Goal: Task Accomplishment & Management: Use online tool/utility

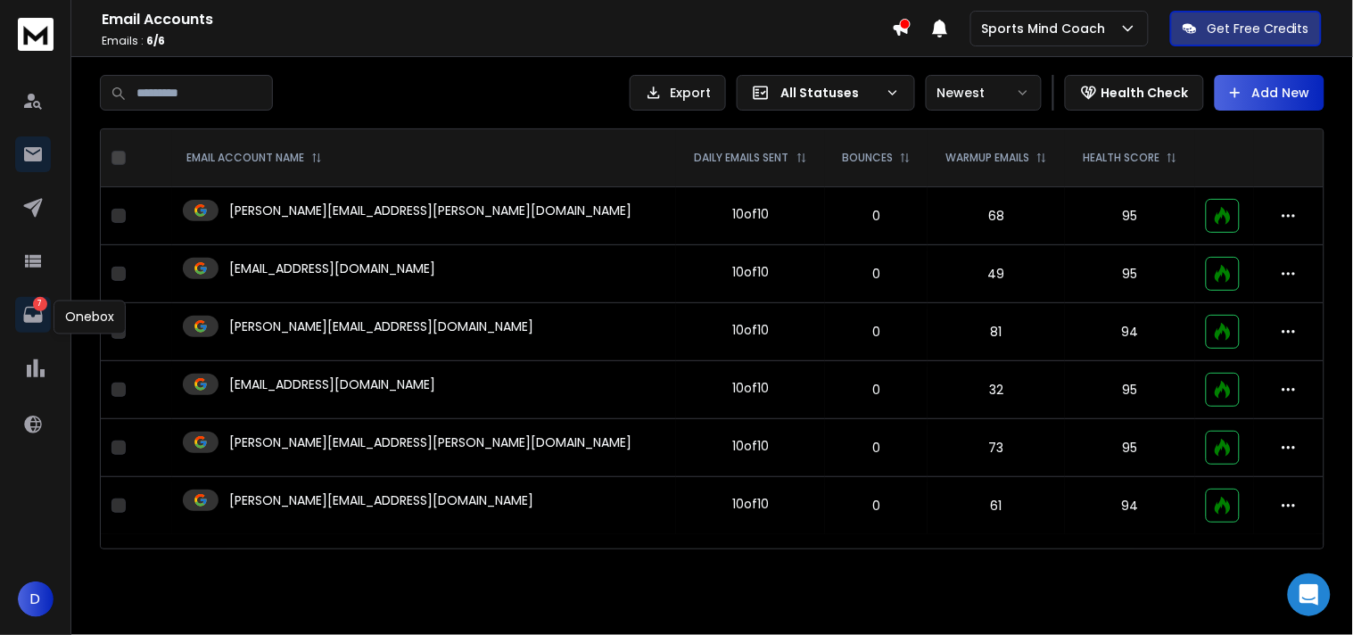
click at [16, 322] on link "7" at bounding box center [33, 315] width 36 height 36
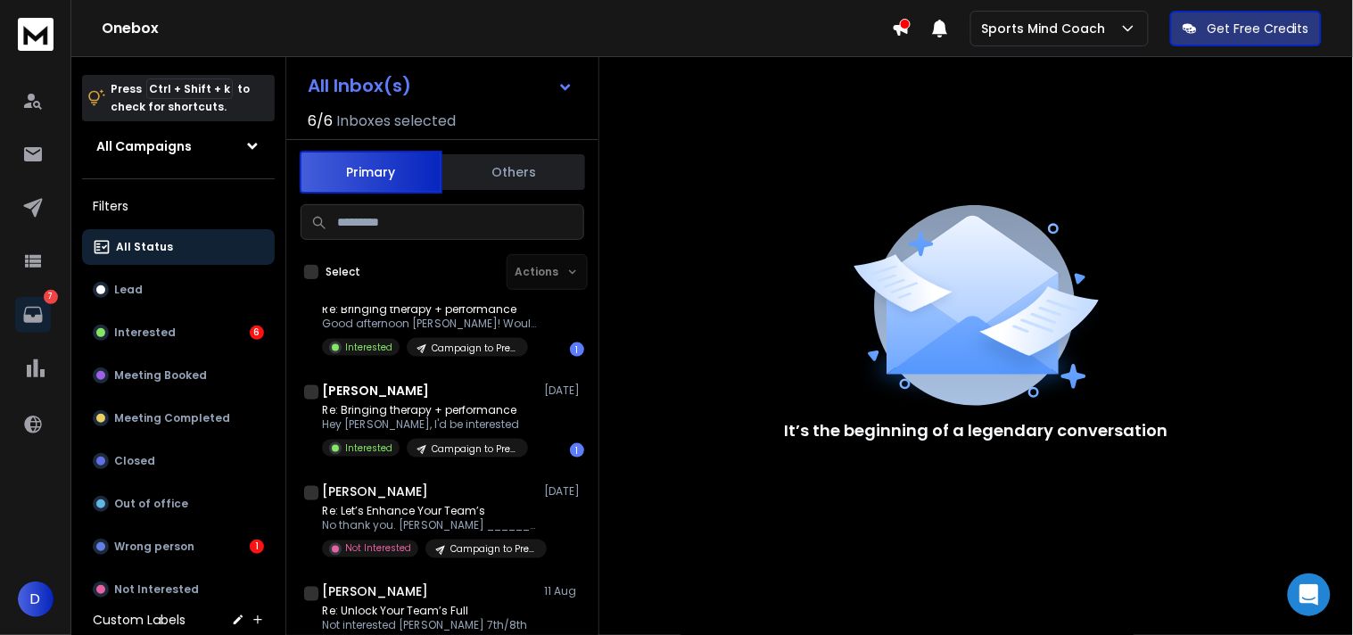
scroll to position [647, 0]
click at [848, 219] on icon at bounding box center [977, 305] width 264 height 205
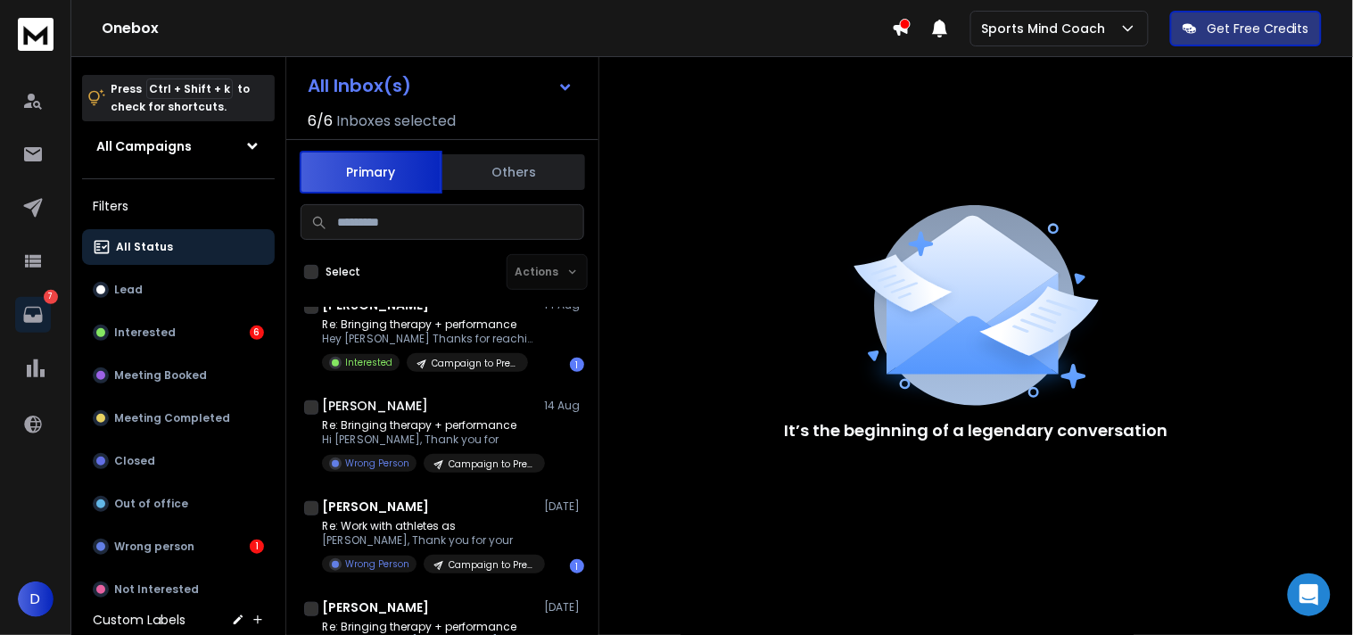
scroll to position [346, 0]
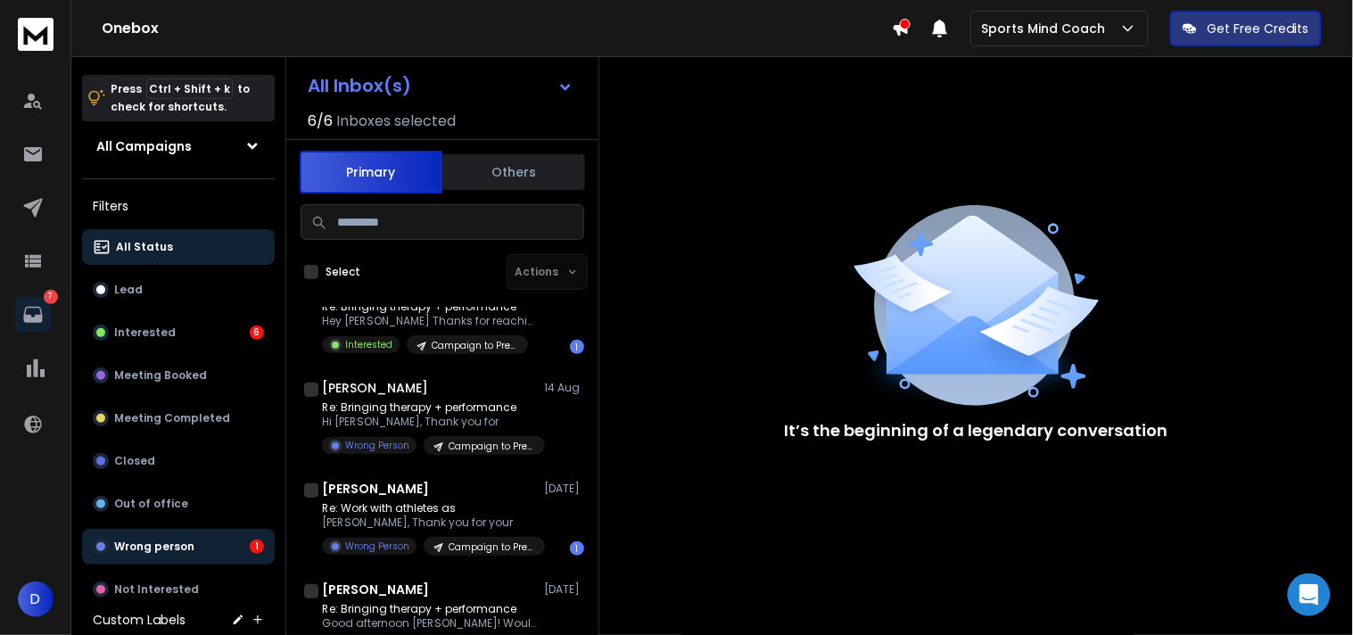
click at [164, 540] on p "Wrong person" at bounding box center [154, 547] width 80 height 14
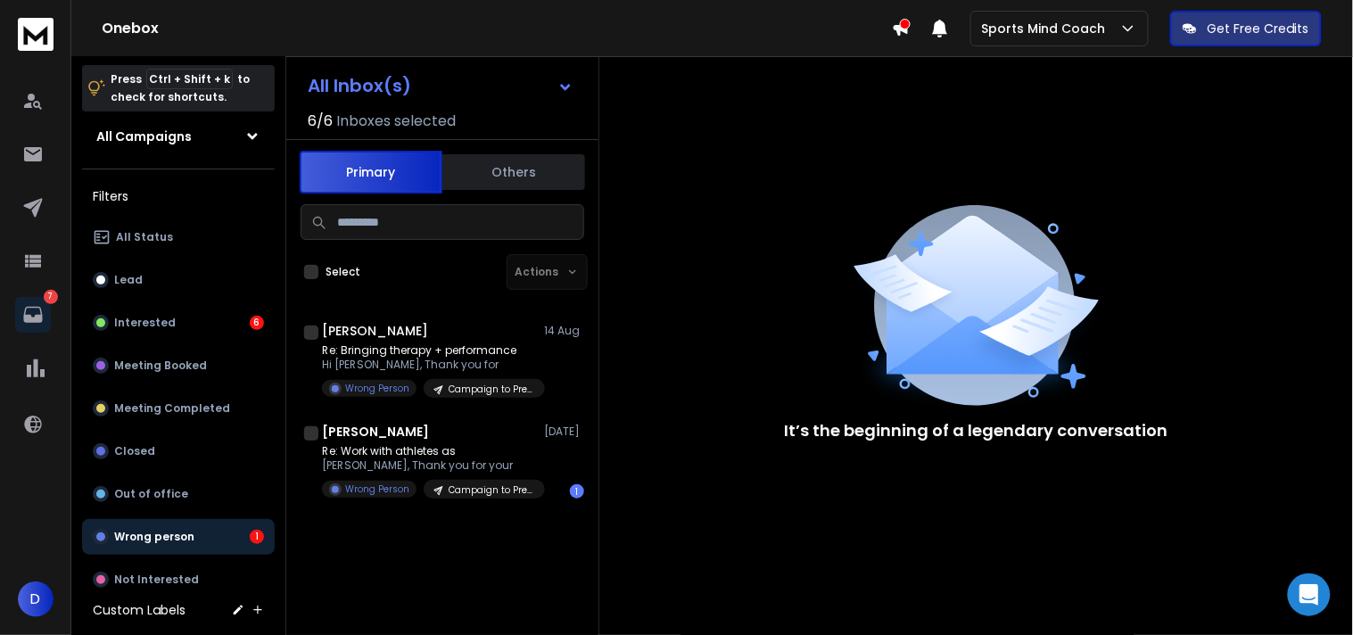
scroll to position [0, 0]
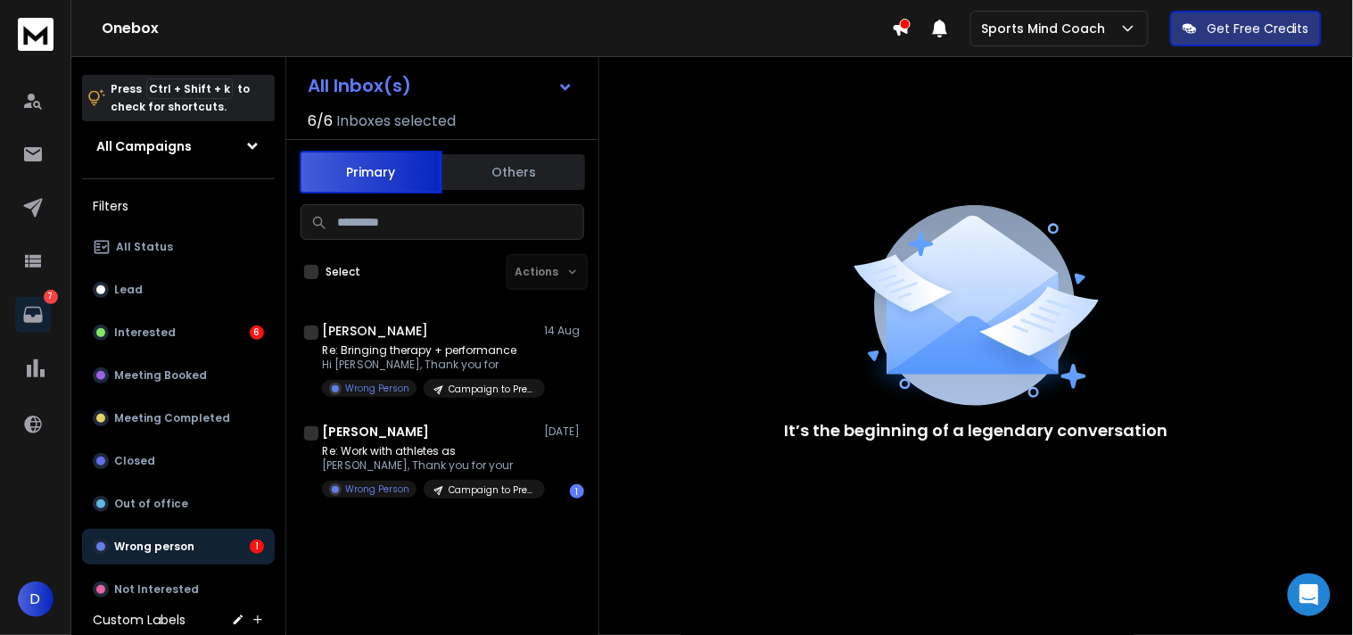
click at [5, 308] on div "7 D" at bounding box center [35, 317] width 71 height 635
click at [108, 291] on div "Lead" at bounding box center [118, 290] width 50 height 16
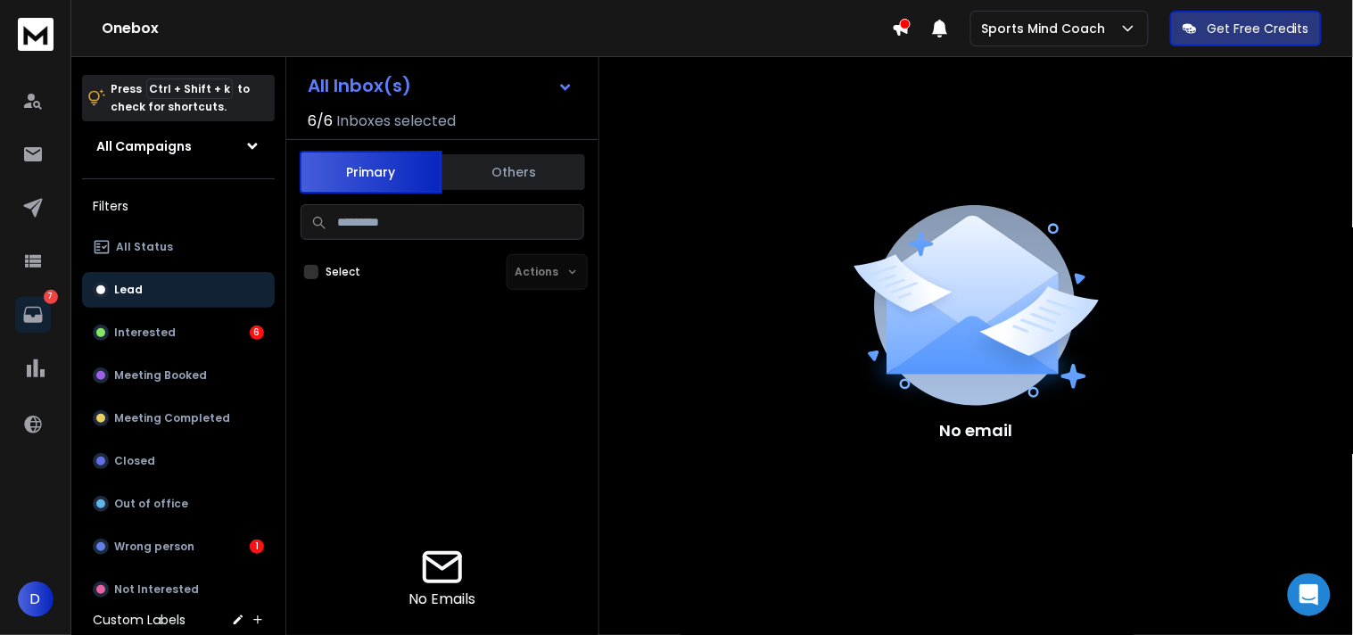
click at [21, 286] on div at bounding box center [35, 265] width 41 height 43
click at [191, 326] on button "Interested 6" at bounding box center [178, 333] width 193 height 36
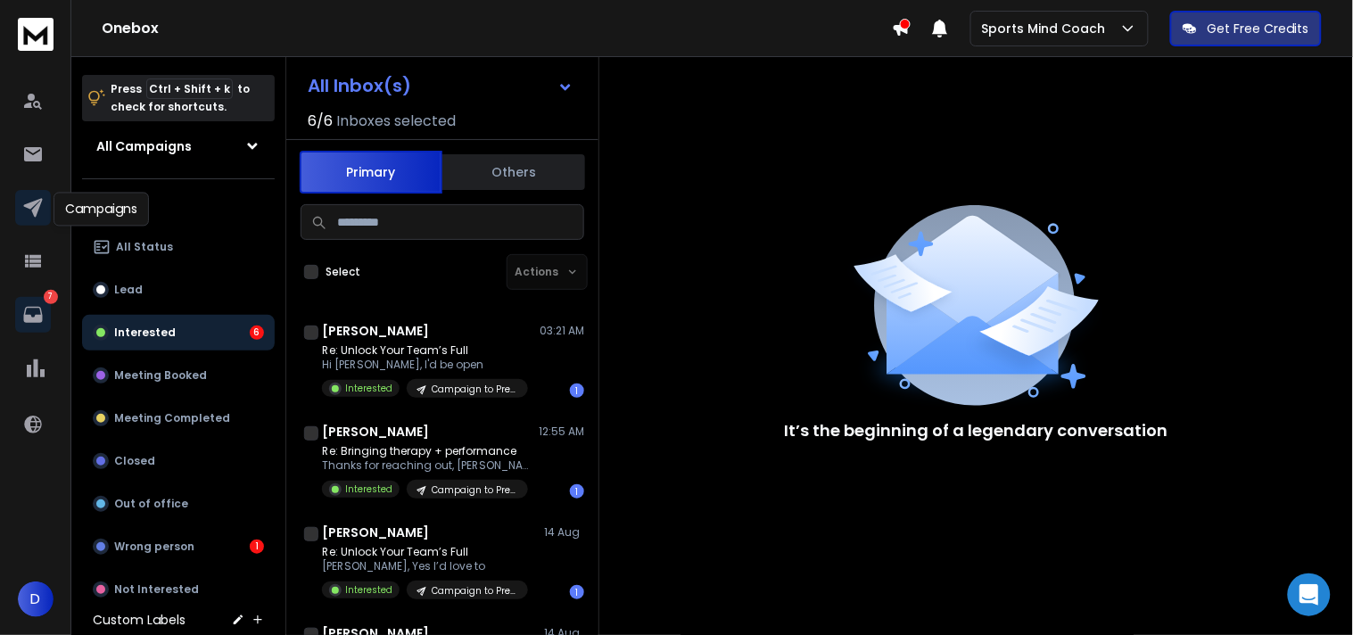
click at [48, 216] on link at bounding box center [33, 208] width 36 height 36
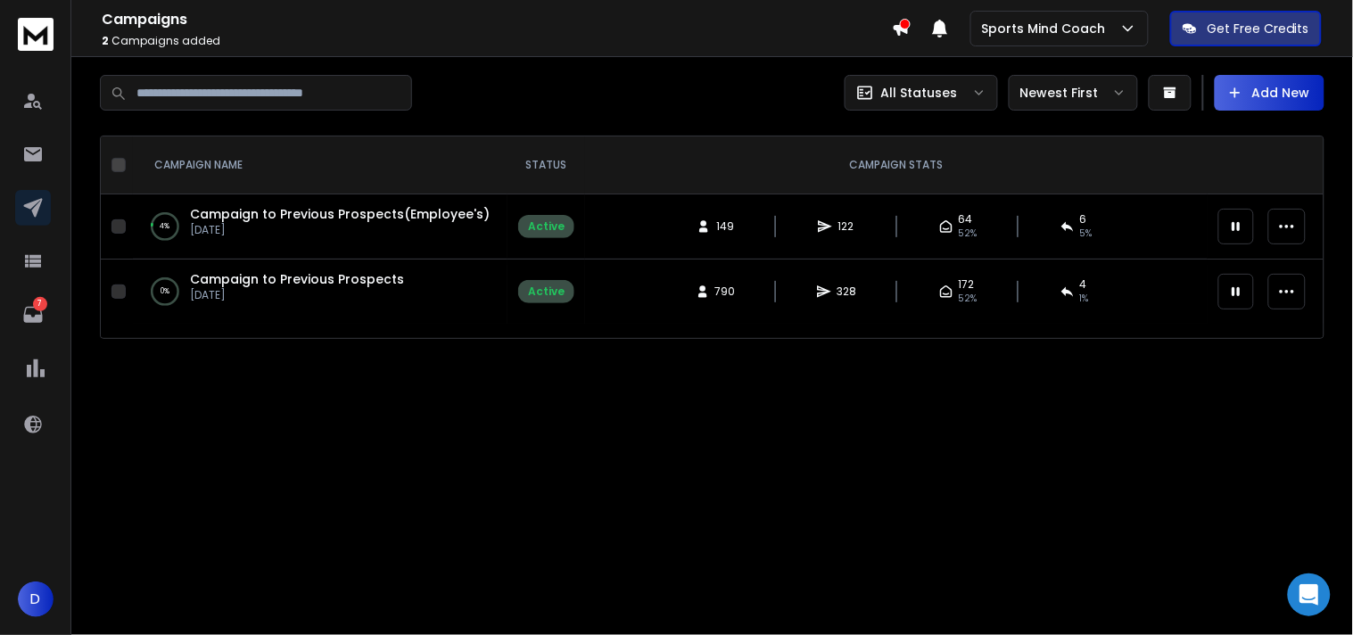
click at [345, 290] on p "[DATE]" at bounding box center [297, 295] width 214 height 14
